Goal: Communication & Community: Answer question/provide support

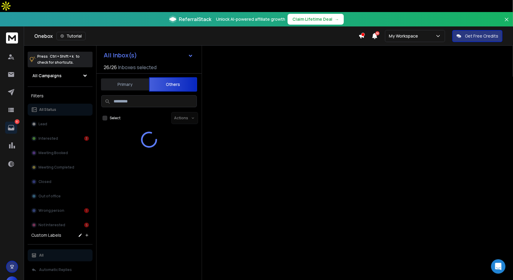
click at [161, 77] on button "Others" at bounding box center [173, 84] width 48 height 14
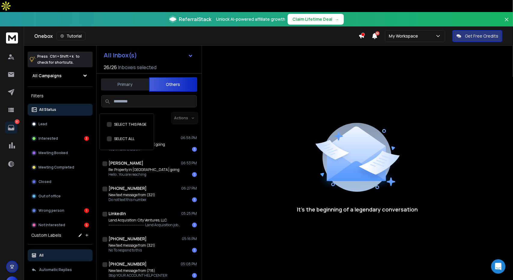
click at [136, 127] on div "SELECT THIS PAGE" at bounding box center [127, 124] width 40 height 12
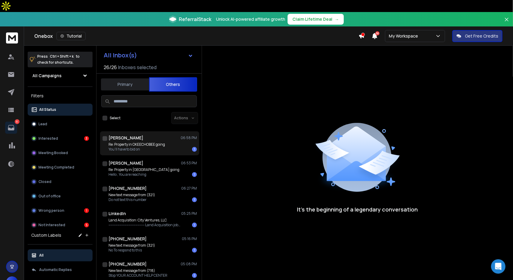
click at [180, 142] on div "Re: Property in OKEECHOBEE going You’ll have to bid on 1" at bounding box center [153, 147] width 88 height 10
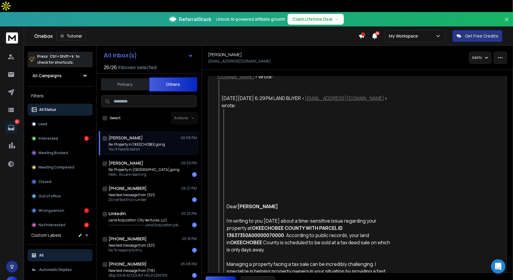
scroll to position [180, 0]
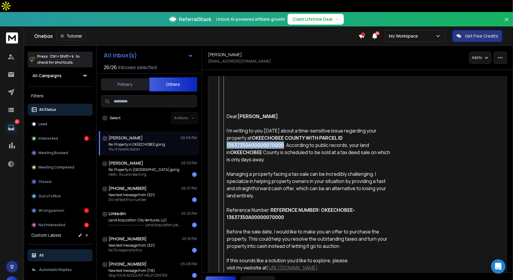
drag, startPoint x: 226, startPoint y: 134, endPoint x: 286, endPoint y: 134, distance: 59.5
click at [286, 134] on div "I'm writing to you today about a time-sensitive issue regarding your property a…" at bounding box center [310, 145] width 166 height 36
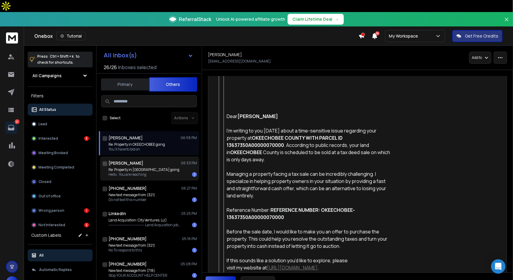
drag, startPoint x: 281, startPoint y: 134, endPoint x: 152, endPoint y: 162, distance: 131.7
click at [152, 172] on p "Hello , You are reaching" at bounding box center [144, 174] width 71 height 5
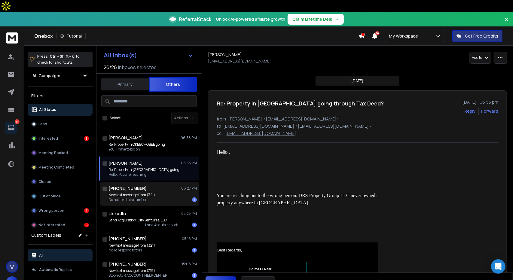
click at [155, 193] on p "New text message from (321)" at bounding box center [132, 195] width 47 height 5
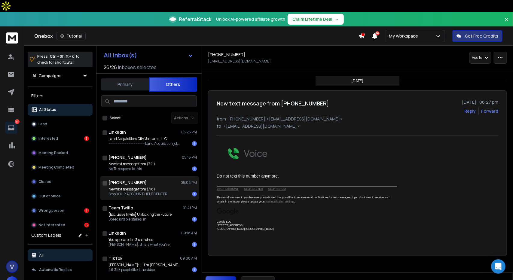
scroll to position [60, 0]
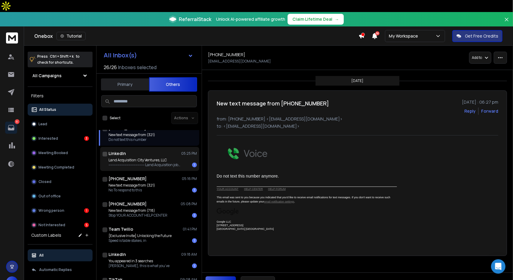
click at [159, 163] on p "---------------------------------------- Land Acquisition job trends" at bounding box center [145, 165] width 72 height 5
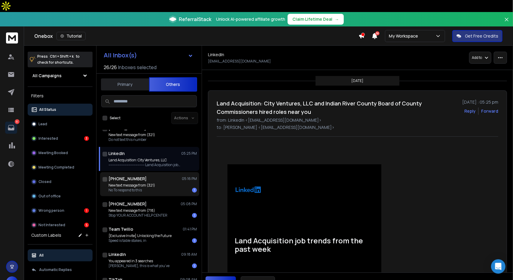
click at [159, 183] on div "New text message from (321) No To respond to this 1" at bounding box center [153, 188] width 88 height 10
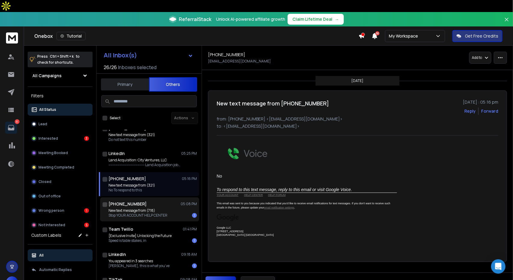
click at [158, 201] on div "(718) 809-3848 05:08 PM" at bounding box center [153, 204] width 88 height 6
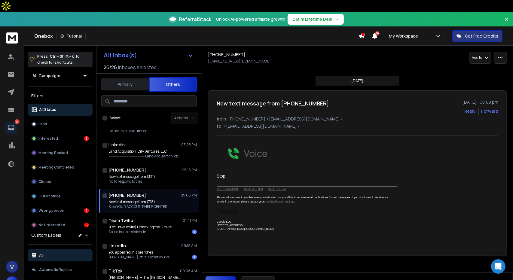
scroll to position [90, 0]
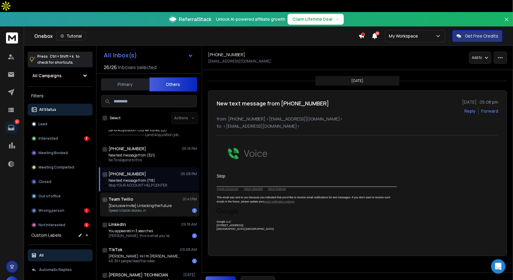
click at [158, 196] on div "Team Twilio 01:41 PM [Exclusive Invite] Unlocking the Future Speed is table sta…" at bounding box center [153, 204] width 88 height 17
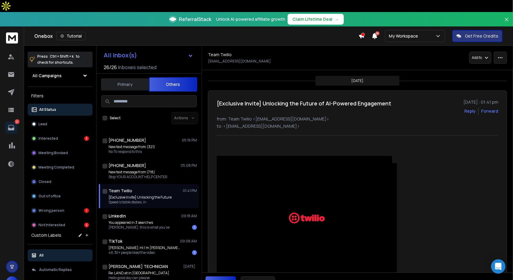
scroll to position [120, 0]
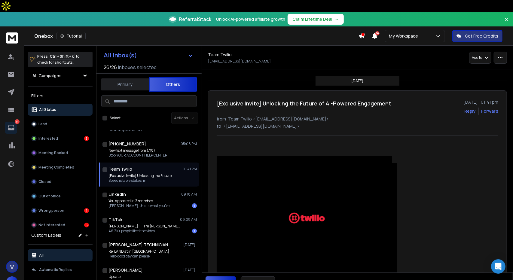
click at [161, 199] on div "You appeared in 3 searches Eloy, this is what you’ve 1" at bounding box center [153, 204] width 88 height 10
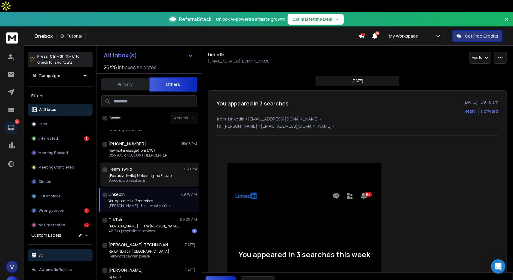
scroll to position [210, 0]
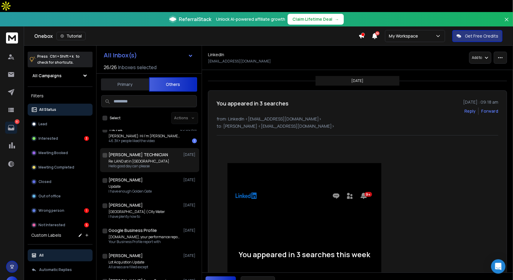
click at [166, 158] on div "ALDON TECHNICIAN 08 Oct Re: LAND at in Marion Hello good day can please" at bounding box center [149, 160] width 99 height 24
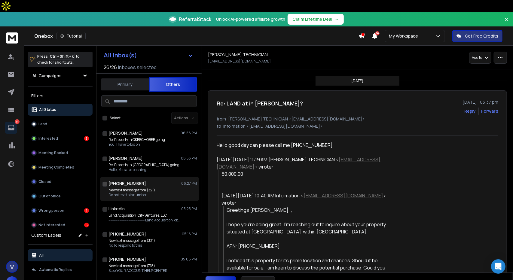
scroll to position [0, 0]
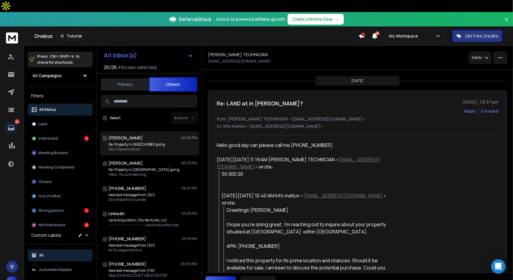
click at [159, 142] on div "William Mason 06:58 PM Re: Property in OKEECHOBEE going You’ll have to bid on" at bounding box center [149, 143] width 99 height 24
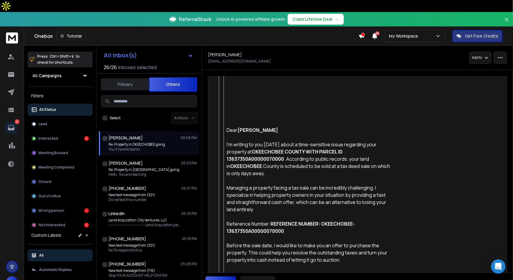
scroll to position [150, 0]
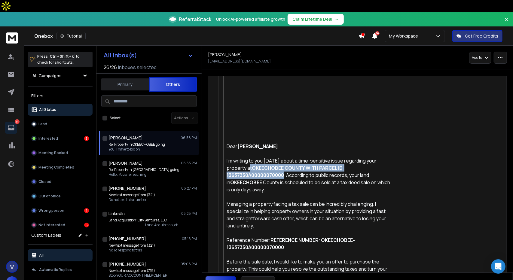
drag, startPoint x: 254, startPoint y: 157, endPoint x: 285, endPoint y: 165, distance: 32.1
click at [285, 165] on div "I'm writing to you today about a time-sensitive issue regarding your property a…" at bounding box center [310, 175] width 166 height 36
copy div "OKEECHOBEE COUNTY WITH PARCEL ID 13637350A00000070000"
click at [313, 165] on strong "OKEECHOBEE COUNTY WITH PARCEL ID 13637350A00000070000" at bounding box center [285, 172] width 117 height 14
drag, startPoint x: 284, startPoint y: 164, endPoint x: 227, endPoint y: 162, distance: 57.2
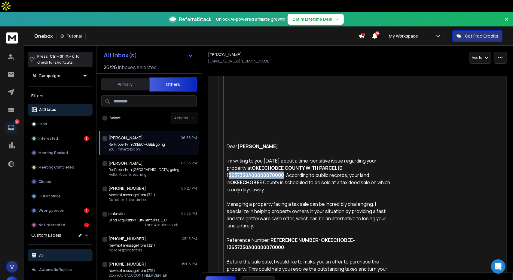
click at [227, 165] on strong "OKEECHOBEE COUNTY WITH PARCEL ID 13637350A00000070000" at bounding box center [285, 172] width 117 height 14
drag, startPoint x: 242, startPoint y: 164, endPoint x: 228, endPoint y: 158, distance: 15.5
click at [227, 157] on div "I'm writing to you today about a time-sensitive issue regarding your property a…" at bounding box center [310, 175] width 166 height 36
drag, startPoint x: 228, startPoint y: 163, endPoint x: 284, endPoint y: 164, distance: 56.2
click at [285, 165] on strong "OKEECHOBEE COUNTY WITH PARCEL ID 13637350A00000070000" at bounding box center [285, 172] width 117 height 14
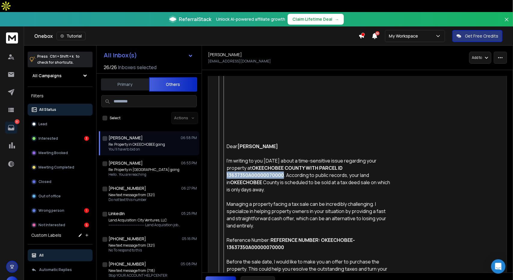
drag, startPoint x: 227, startPoint y: 163, endPoint x: 284, endPoint y: 165, distance: 57.2
click at [284, 165] on strong "OKEECHOBEE COUNTY WITH PARCEL ID 13637350A00000070000" at bounding box center [285, 172] width 117 height 14
copy strong "13637350A00000070000"
click at [215, 280] on div "Reply" at bounding box center [215, 283] width 11 height 6
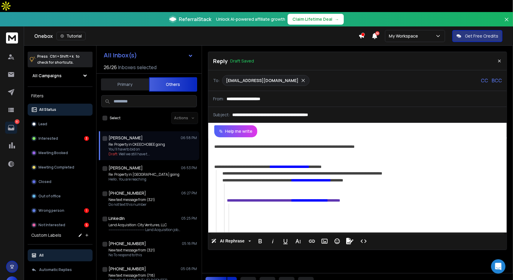
click at [221, 277] on button "Send" at bounding box center [216, 283] width 21 height 12
drag, startPoint x: 389, startPoint y: 134, endPoint x: 249, endPoint y: 149, distance: 140.9
click at [249, 149] on div "**********" at bounding box center [357, 184] width 298 height 95
drag, startPoint x: 215, startPoint y: 136, endPoint x: 378, endPoint y: 136, distance: 163.5
click at [391, 137] on div "**********" at bounding box center [357, 184] width 298 height 95
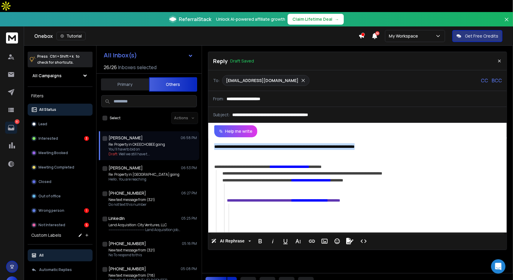
copy div "**********"
click at [215, 277] on button "Send" at bounding box center [216, 283] width 21 height 12
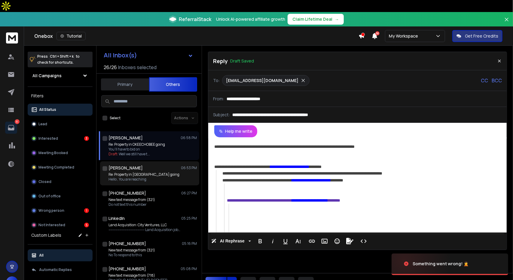
click at [136, 170] on div "Salma Nasr 06:53 PM Re: Property in BREVARD going Hello , You are reaching" at bounding box center [149, 173] width 99 height 24
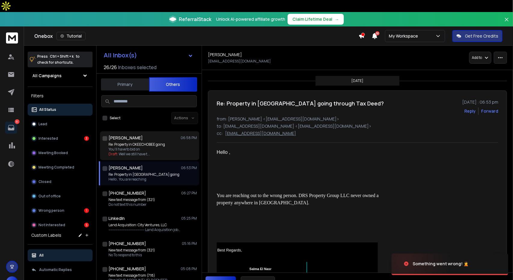
click at [146, 147] on p "You’ll have to bid on" at bounding box center [137, 149] width 57 height 5
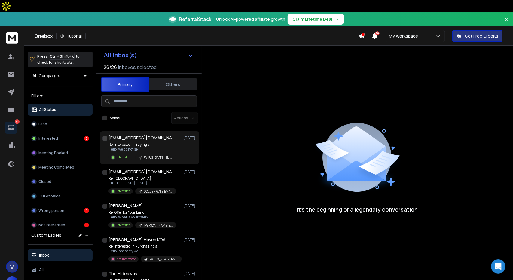
click at [144, 147] on p "Hello, We do not sell" at bounding box center [143, 149] width 68 height 5
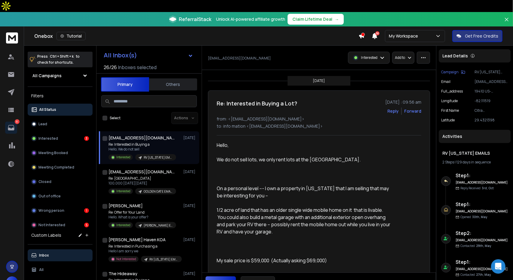
click at [179, 65] on div "All Inbox(s) 26 / 26 Inboxes selected Primary Others Select Actions info@citrar…" at bounding box center [148, 186] width 105 height 280
click at [178, 78] on button "Others" at bounding box center [173, 84] width 48 height 13
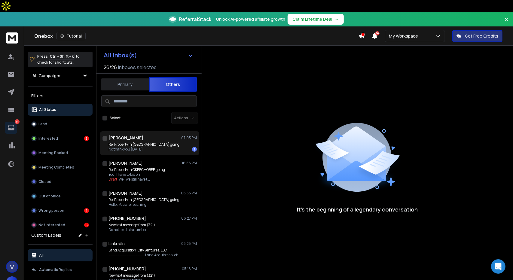
click at [165, 135] on div "andrea sibley 07:03 PM Re: Property in ORANGE going No thank you On Thu, 1" at bounding box center [153, 143] width 88 height 17
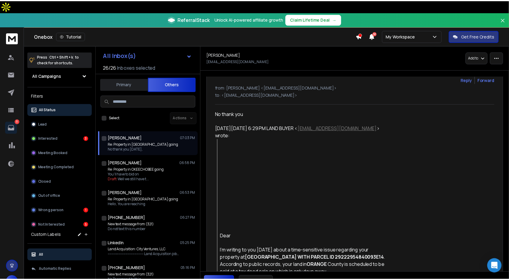
scroll to position [120, 0]
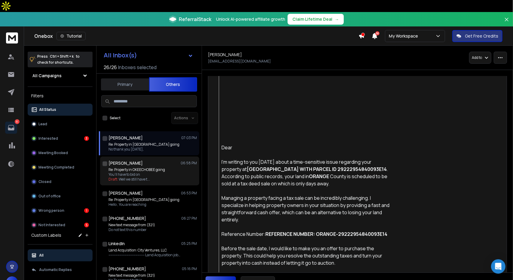
click at [154, 167] on p "Re: Property in OKEECHOBEE going" at bounding box center [137, 169] width 57 height 5
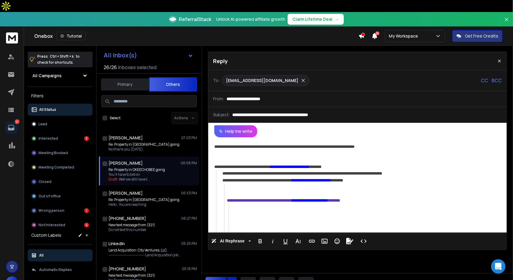
click at [217, 277] on button "Send" at bounding box center [216, 283] width 21 height 12
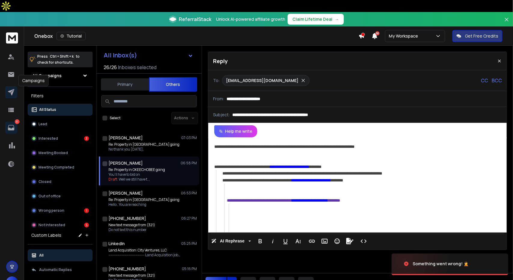
click at [12, 89] on icon at bounding box center [11, 92] width 6 height 6
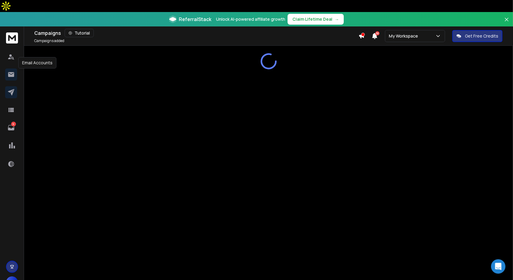
click at [13, 72] on icon at bounding box center [11, 74] width 6 height 5
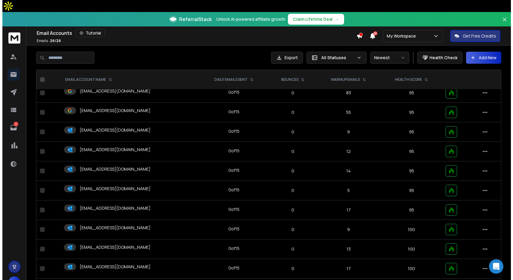
scroll to position [90, 0]
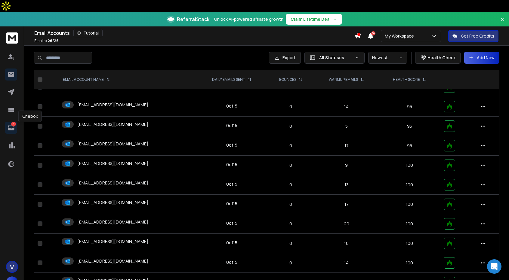
click at [14, 122] on p "9" at bounding box center [13, 124] width 5 height 5
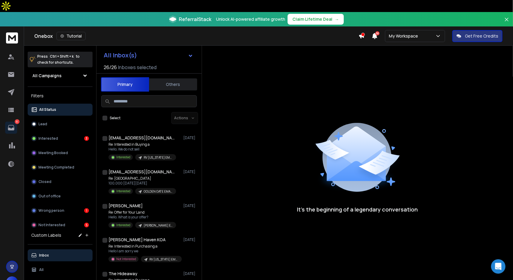
click at [185, 78] on button "Others" at bounding box center [173, 84] width 48 height 13
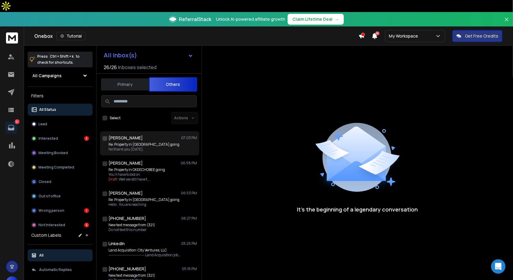
click at [149, 140] on div "andrea sibley 07:03 PM Re: Property in ORANGE going No thank you On Thu," at bounding box center [149, 143] width 99 height 24
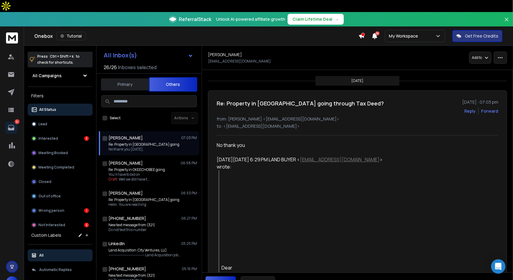
drag, startPoint x: 215, startPoint y: 274, endPoint x: 234, endPoint y: 251, distance: 30.6
click at [215, 277] on button "Reply" at bounding box center [221, 283] width 30 height 12
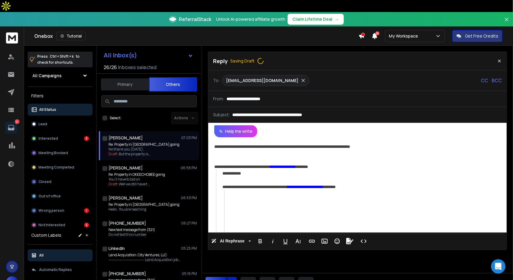
click at [215, 277] on button "Send" at bounding box center [216, 283] width 21 height 12
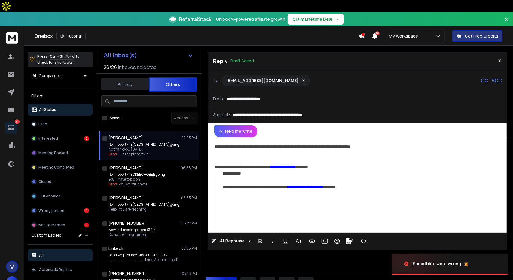
click at [11, 277] on span "E" at bounding box center [12, 283] width 12 height 12
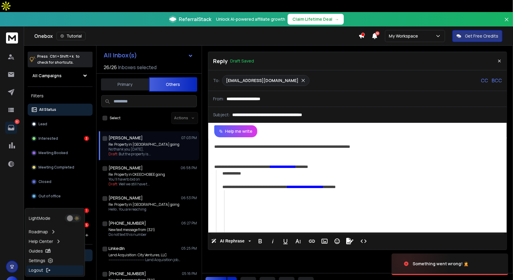
click at [44, 269] on div "Logout" at bounding box center [54, 271] width 57 height 10
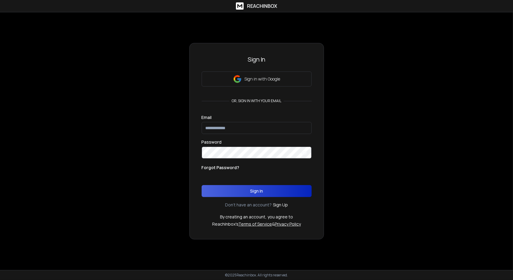
type input "**********"
click at [259, 191] on button "Sign In" at bounding box center [257, 191] width 110 height 12
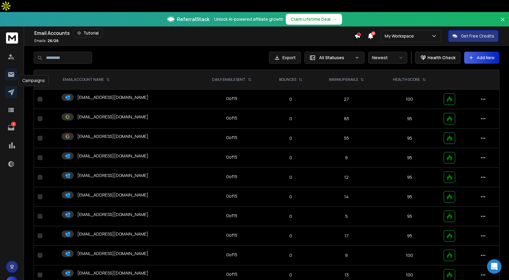
click at [14, 89] on icon at bounding box center [11, 92] width 7 height 7
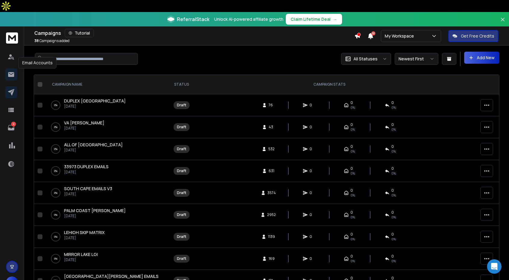
click at [11, 69] on link at bounding box center [11, 75] width 12 height 12
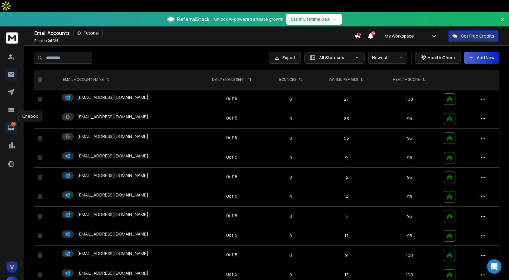
click at [11, 122] on p "9" at bounding box center [13, 124] width 5 height 5
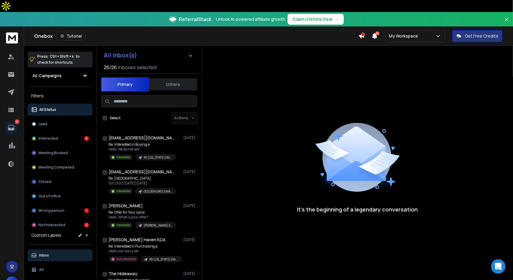
click at [176, 78] on button "Others" at bounding box center [173, 84] width 48 height 13
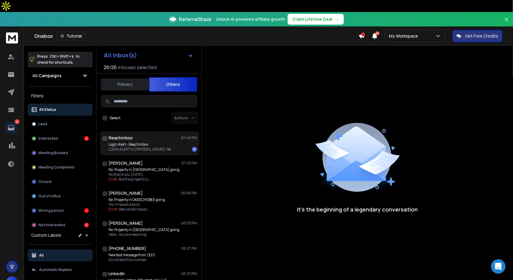
click at [163, 135] on div "ReachInbox 07:46 PM" at bounding box center [153, 138] width 88 height 6
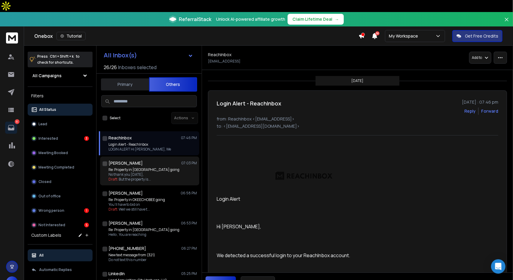
click at [163, 167] on div "Re: Property in ORANGE going No thank you On Thu, Draft: But the property is ..." at bounding box center [153, 174] width 88 height 14
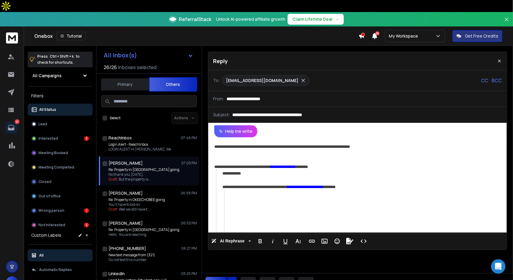
click at [217, 277] on button "Send" at bounding box center [216, 283] width 21 height 12
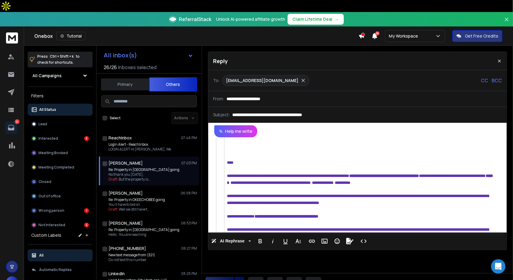
scroll to position [120, 0]
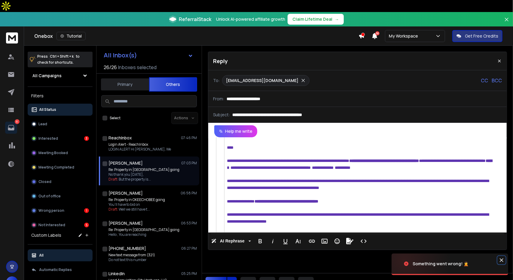
click at [503, 261] on icon "Notifications (F8)" at bounding box center [502, 260] width 6 height 6
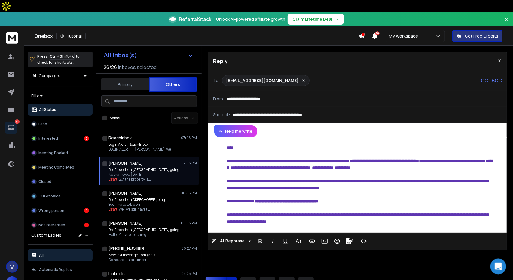
click at [499, 269] on icon "Open Intercom Messenger" at bounding box center [498, 267] width 7 height 8
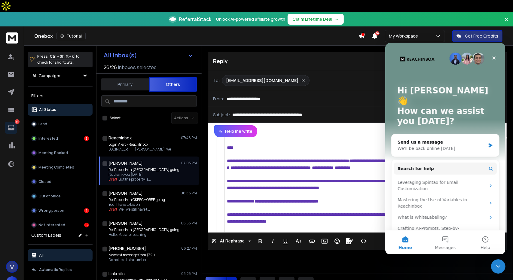
scroll to position [0, 0]
click at [447, 244] on button "Messages" at bounding box center [445, 242] width 40 height 24
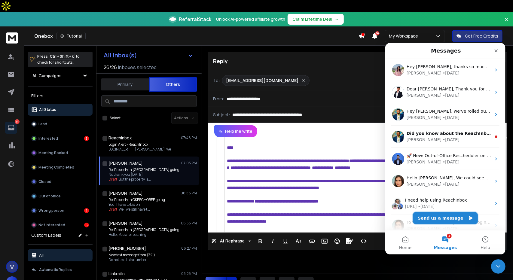
click at [451, 216] on button "Send us a message" at bounding box center [445, 218] width 65 height 12
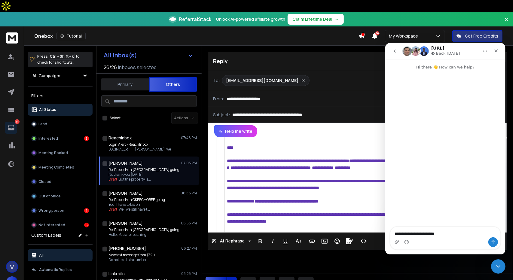
type textarea "**********"
click at [491, 240] on icon "Send a message…" at bounding box center [493, 242] width 5 height 5
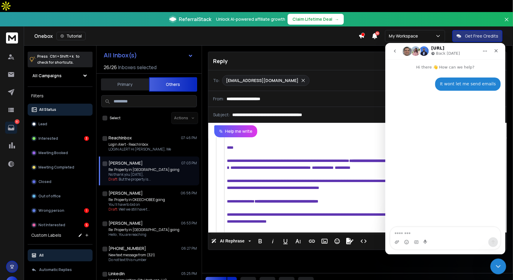
click at [500, 268] on icon "Close Intercom Messenger" at bounding box center [497, 265] width 7 height 7
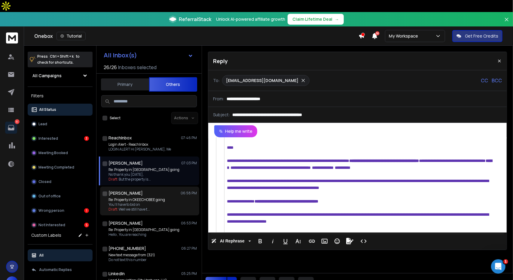
click at [142, 207] on span "Well we still have t ..." at bounding box center [134, 209] width 31 height 5
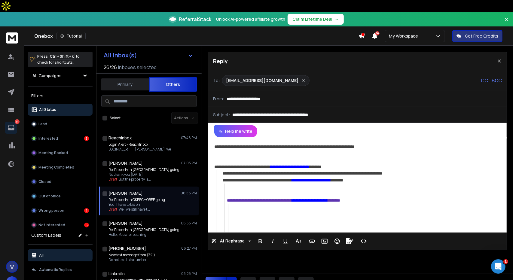
click at [220, 277] on button "Send" at bounding box center [216, 283] width 21 height 12
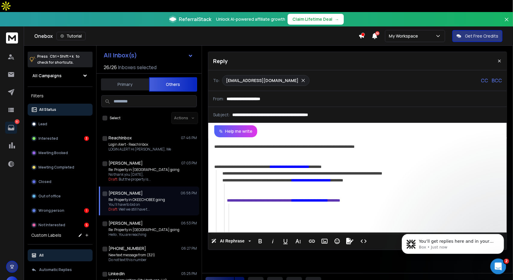
click at [500, 269] on div "Open Intercom Messenger" at bounding box center [498, 266] width 20 height 20
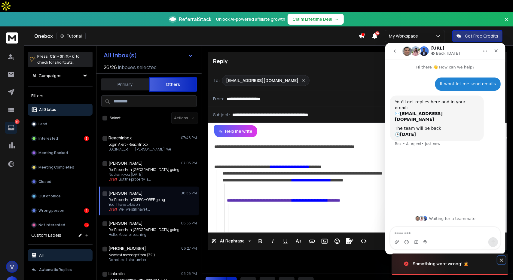
click at [503, 259] on icon "Notifications (F8)" at bounding box center [502, 260] width 6 height 6
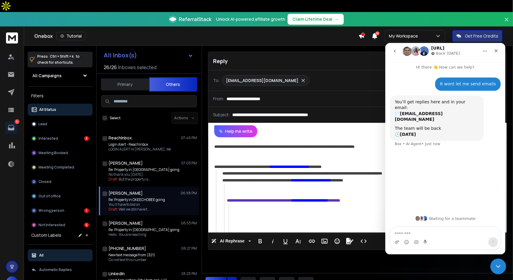
click at [500, 271] on div "Close Intercom Messenger" at bounding box center [497, 266] width 14 height 14
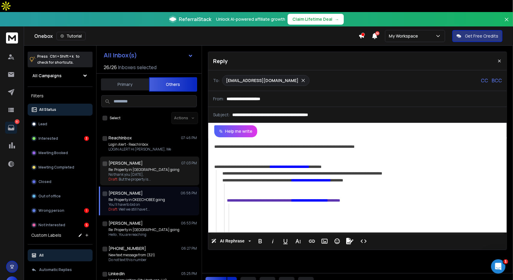
click at [142, 177] on span "But the property is ..." at bounding box center [135, 179] width 32 height 5
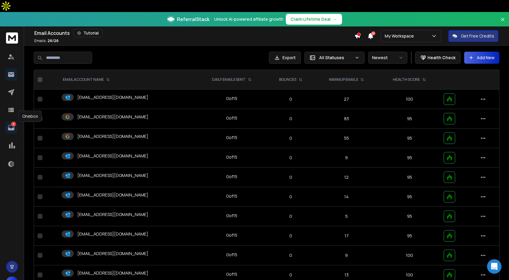
click at [11, 124] on icon at bounding box center [11, 127] width 7 height 7
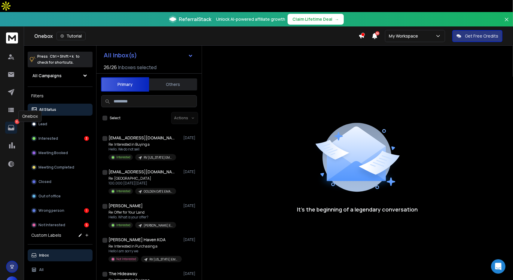
click at [183, 78] on button "Others" at bounding box center [173, 84] width 48 height 13
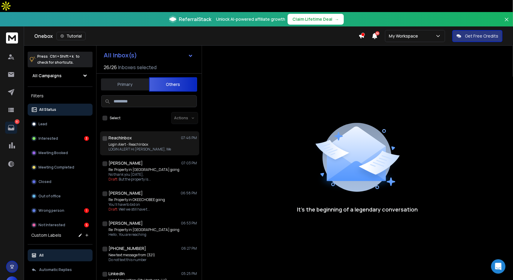
click at [147, 142] on p "Login Alert - ReachInbox" at bounding box center [140, 144] width 63 height 5
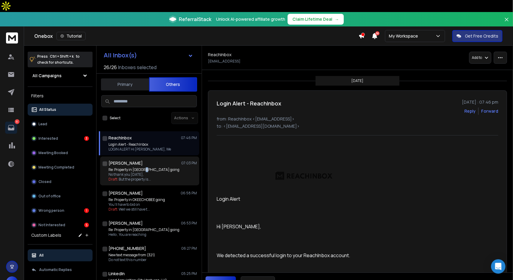
click at [148, 167] on p "Re: Property in [GEOGRAPHIC_DATA] going" at bounding box center [144, 169] width 71 height 5
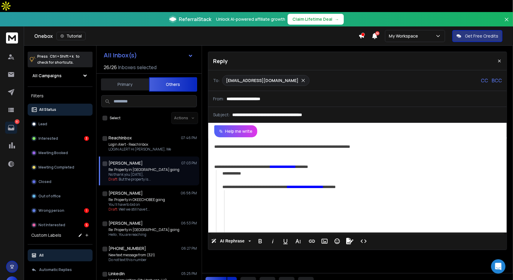
click at [217, 277] on button "Send" at bounding box center [216, 283] width 21 height 12
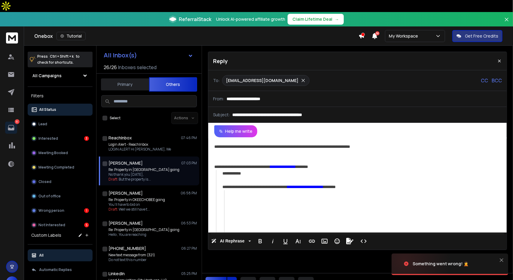
click at [439, 265] on div "Something went wrong! 🤦" at bounding box center [441, 264] width 56 height 6
